Goal: Communication & Community: Answer question/provide support

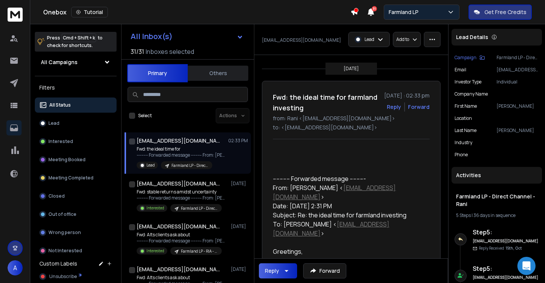
click at [410, 12] on p "Farmland LP" at bounding box center [405, 12] width 33 height 8
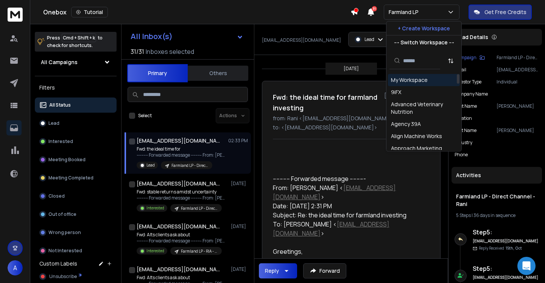
click at [401, 81] on div "My Workspace" at bounding box center [409, 80] width 37 height 8
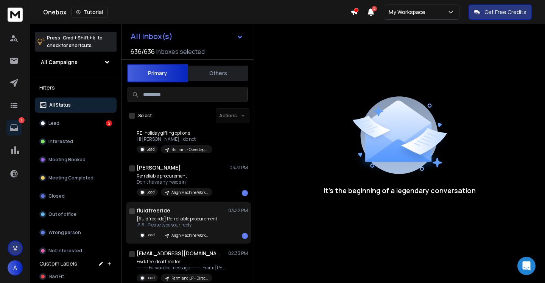
scroll to position [16, 0]
click at [185, 223] on p "##- Please type your reply" at bounding box center [177, 224] width 81 height 6
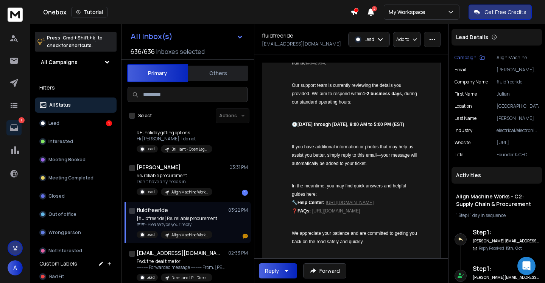
scroll to position [281, 0]
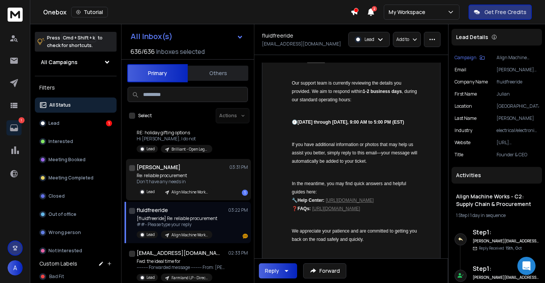
click at [168, 186] on div "Re: reliable procurement Don't have any needs in Lead Align Machine Works - C2:…" at bounding box center [175, 183] width 76 height 23
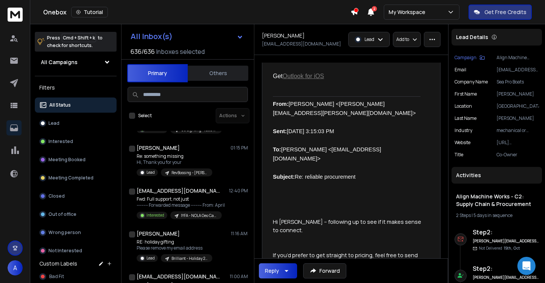
scroll to position [0, 0]
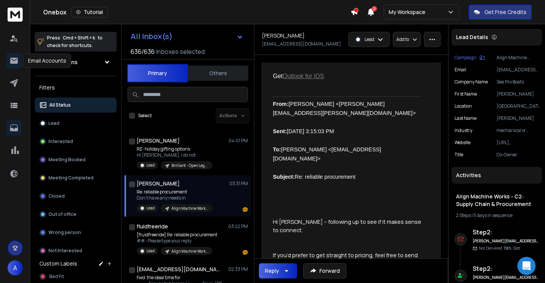
click at [11, 59] on icon at bounding box center [14, 61] width 8 height 6
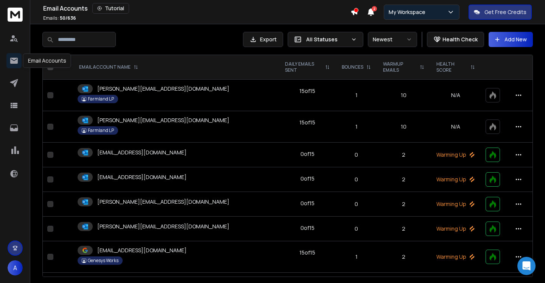
click at [419, 9] on p "My Workspace" at bounding box center [409, 12] width 40 height 8
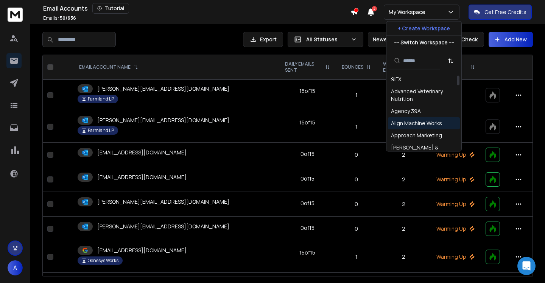
scroll to position [14, 0]
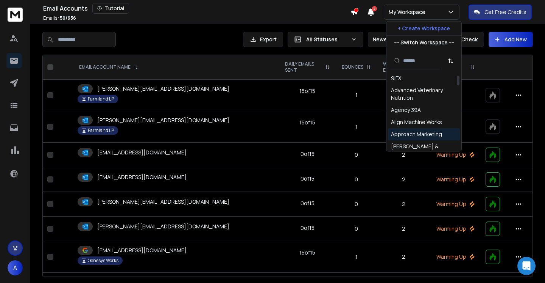
click at [401, 133] on div "Approach Marketing" at bounding box center [416, 134] width 51 height 8
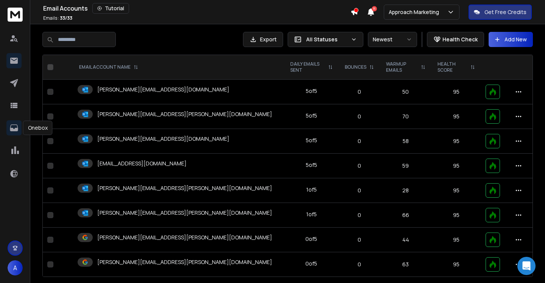
click at [14, 125] on icon at bounding box center [13, 127] width 9 height 9
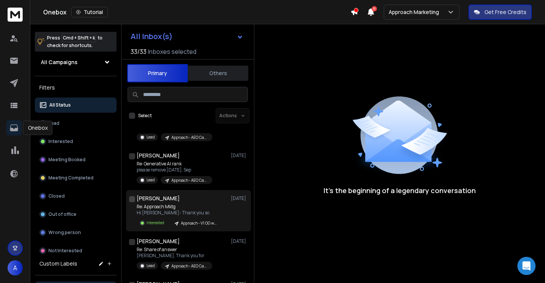
scroll to position [82, 0]
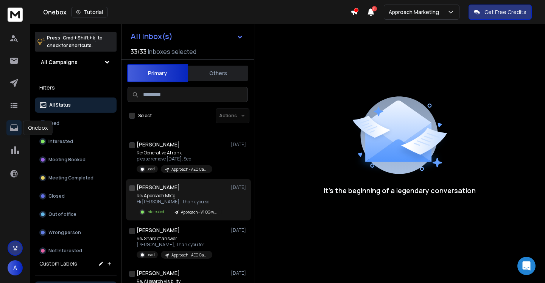
click at [195, 202] on p "Hi Matt- Thank you so" at bounding box center [179, 201] width 85 height 6
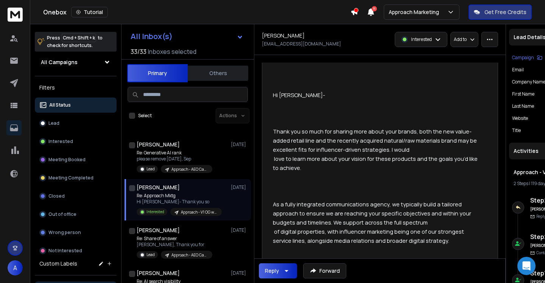
scroll to position [137, 0]
click at [408, 15] on p "Approach Marketing" at bounding box center [415, 12] width 53 height 8
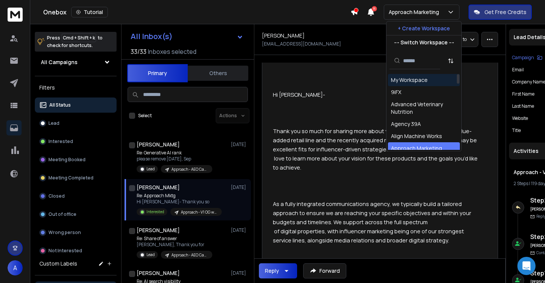
click at [421, 81] on div "My Workspace" at bounding box center [409, 80] width 37 height 8
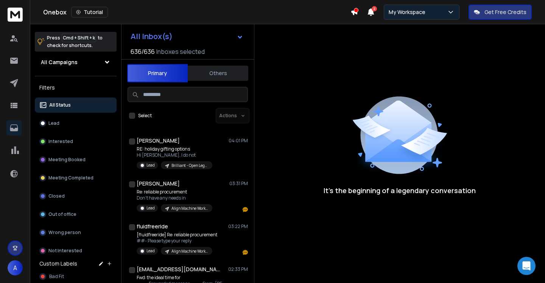
click at [437, 12] on div "My Workspace" at bounding box center [422, 12] width 66 height 8
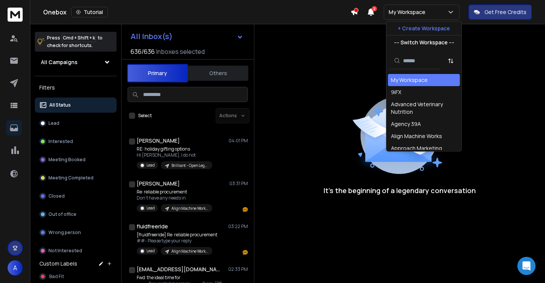
click at [342, 78] on div "It’s the beginning of a legendary conversation" at bounding box center [400, 144] width 291 height 240
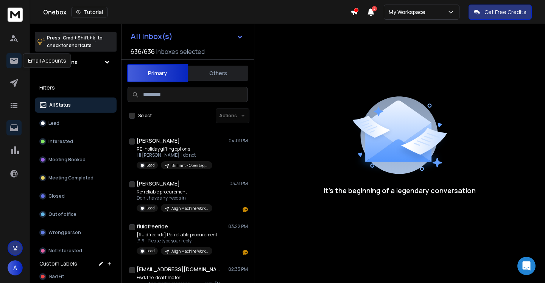
click at [17, 57] on icon at bounding box center [13, 60] width 9 height 9
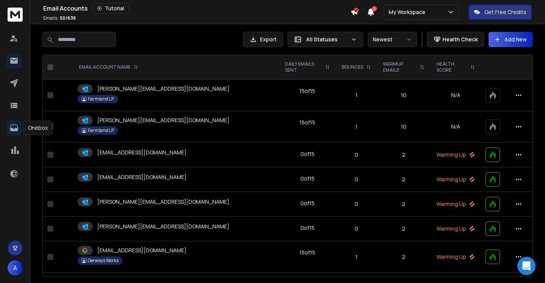
click at [14, 128] on icon at bounding box center [13, 127] width 9 height 9
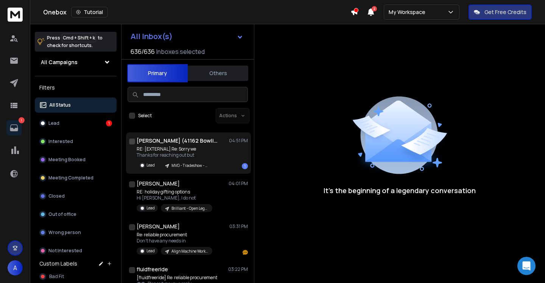
click at [187, 148] on p "RE: [EXTERNAL] Re: Sorry we" at bounding box center [175, 149] width 76 height 6
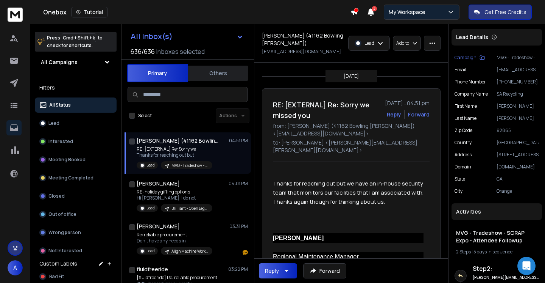
click at [448, 11] on div "My Workspace" at bounding box center [422, 12] width 66 height 8
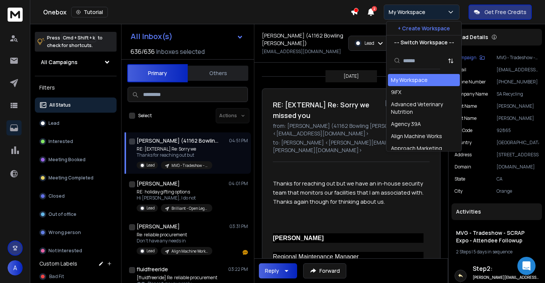
click at [444, 9] on div "My Workspace" at bounding box center [422, 12] width 66 height 8
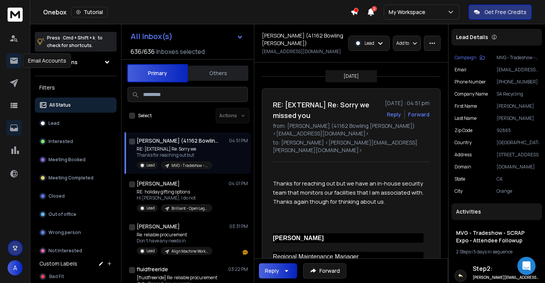
click at [10, 61] on icon at bounding box center [14, 61] width 8 height 6
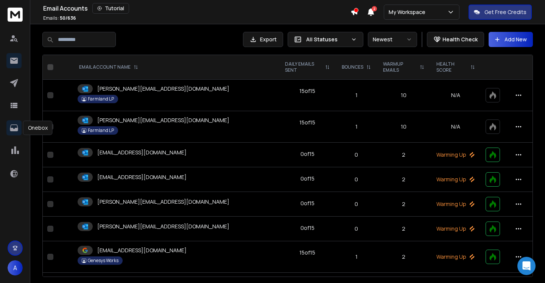
click at [14, 128] on icon at bounding box center [14, 127] width 8 height 7
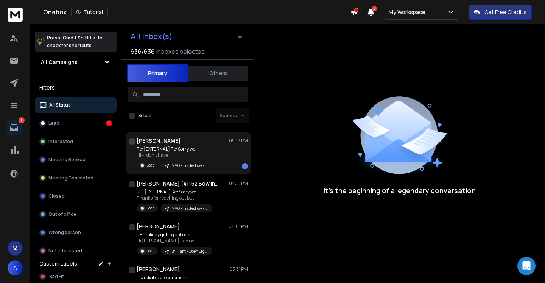
click at [205, 159] on div "Re: [EXTERNAL] Re: Sorry we Hi - I don't have Lead MVG - Tradeshow - SCRAP Expo…" at bounding box center [175, 157] width 76 height 23
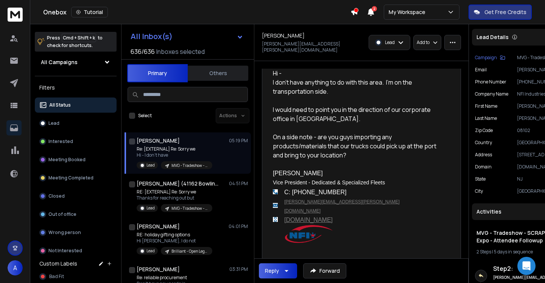
scroll to position [100, 0]
